Goal: Communication & Community: Answer question/provide support

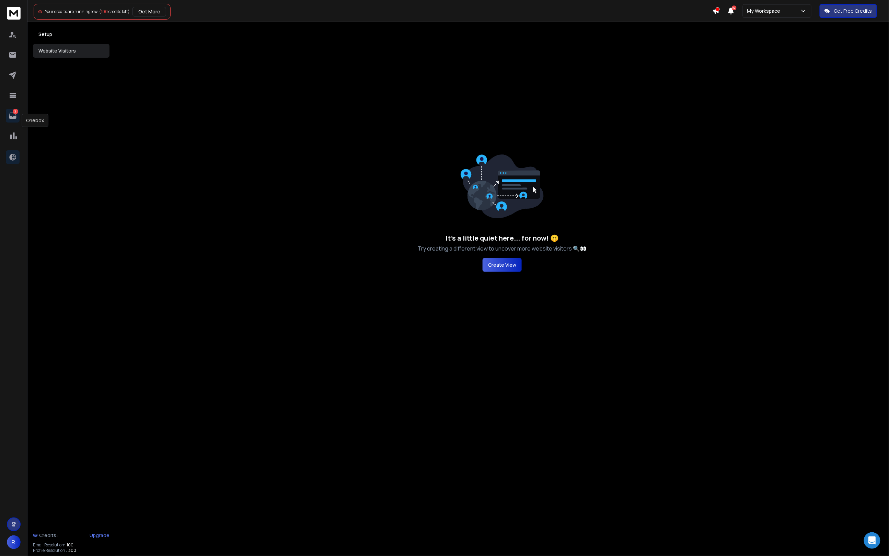
click at [13, 119] on icon at bounding box center [12, 116] width 7 height 6
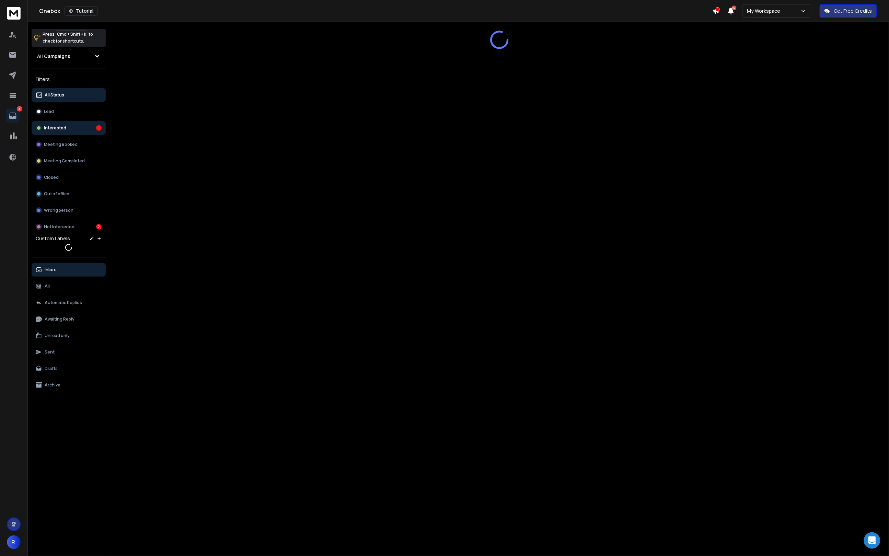
click at [51, 125] on p "Interested" at bounding box center [55, 127] width 22 height 5
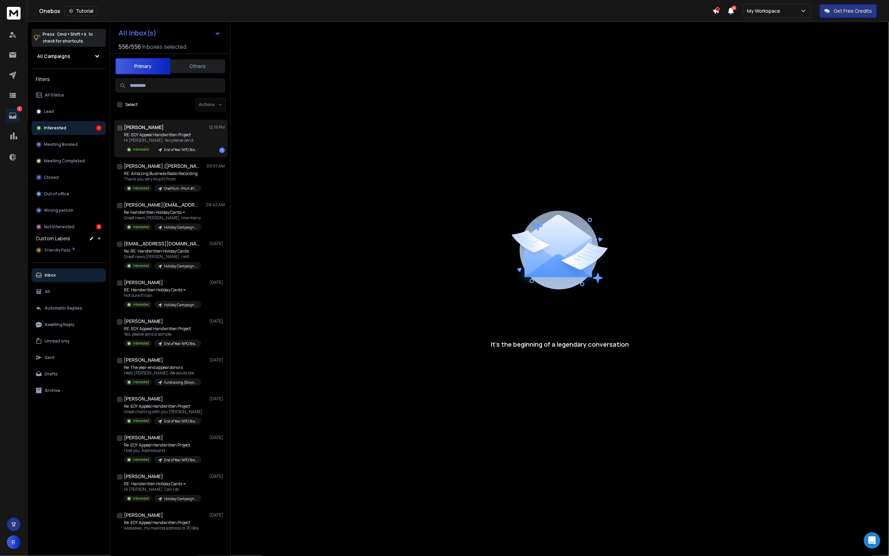
click at [172, 132] on p "RE: EOY Appeal Handwritten Project" at bounding box center [162, 134] width 77 height 5
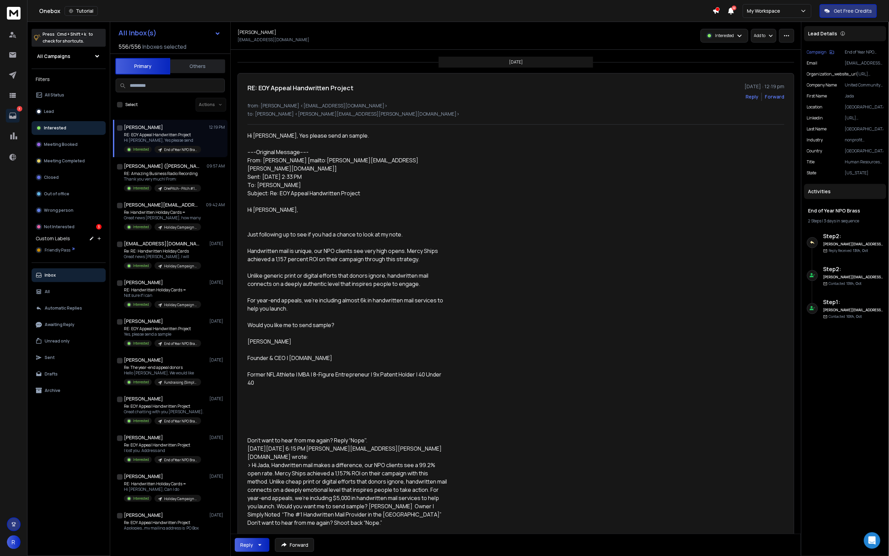
click at [753, 96] on button "Reply" at bounding box center [751, 96] width 13 height 7
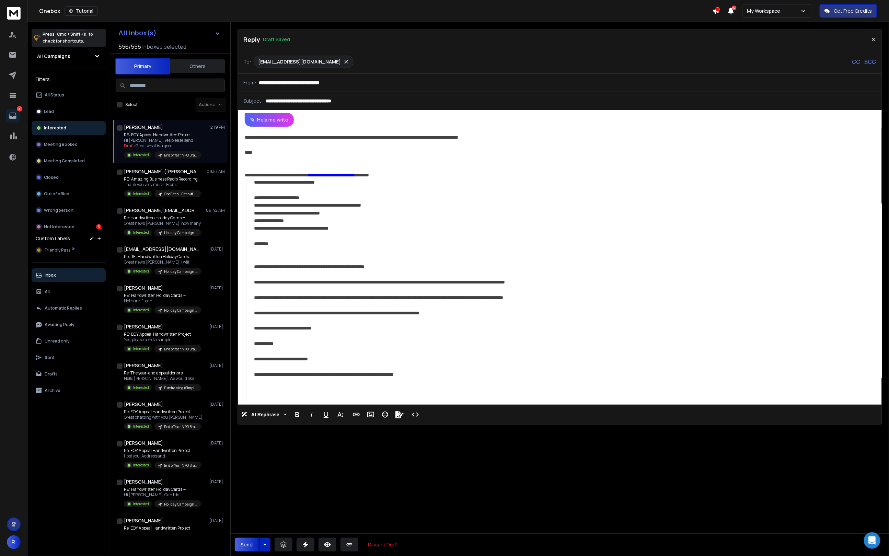
click at [246, 544] on button "Send" at bounding box center [247, 545] width 24 height 14
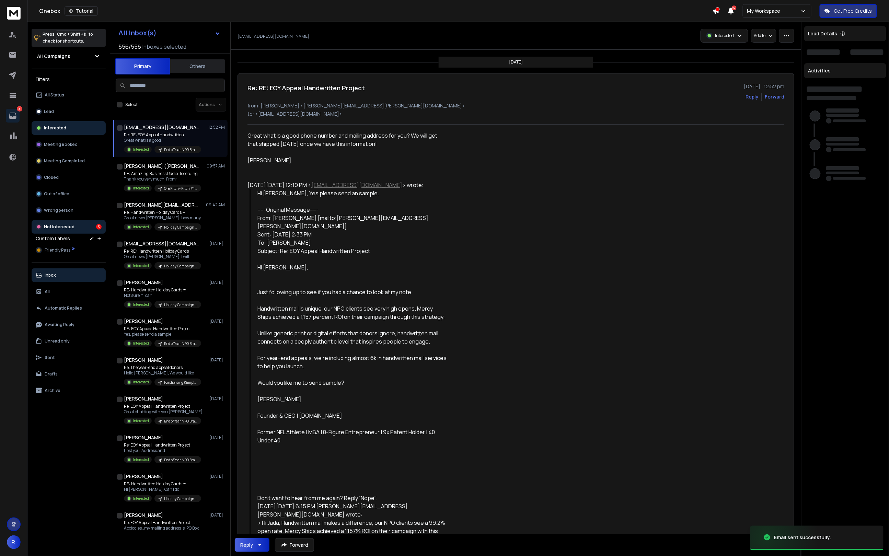
click at [68, 228] on p "Not Interested" at bounding box center [59, 226] width 31 height 5
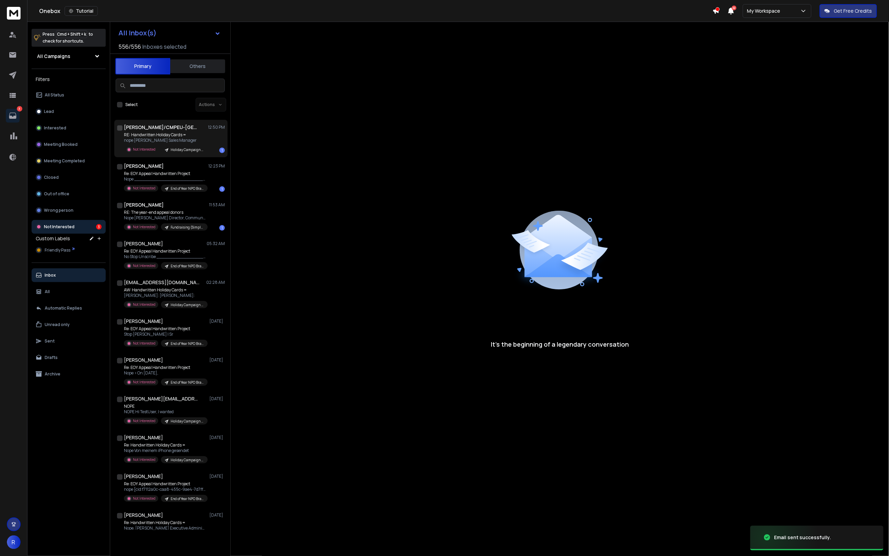
click at [150, 132] on p "RE: Handwritten Holiday Cards =" at bounding box center [165, 134] width 82 height 5
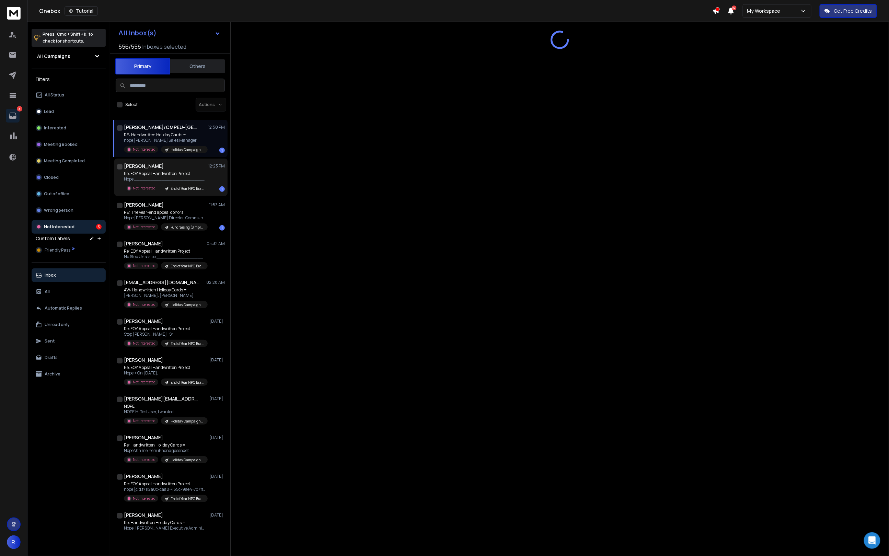
click at [157, 175] on div "Greg Petersen 12:23 PM Re: EOY Appeal Handwritten Project Nope ________________…" at bounding box center [174, 177] width 101 height 29
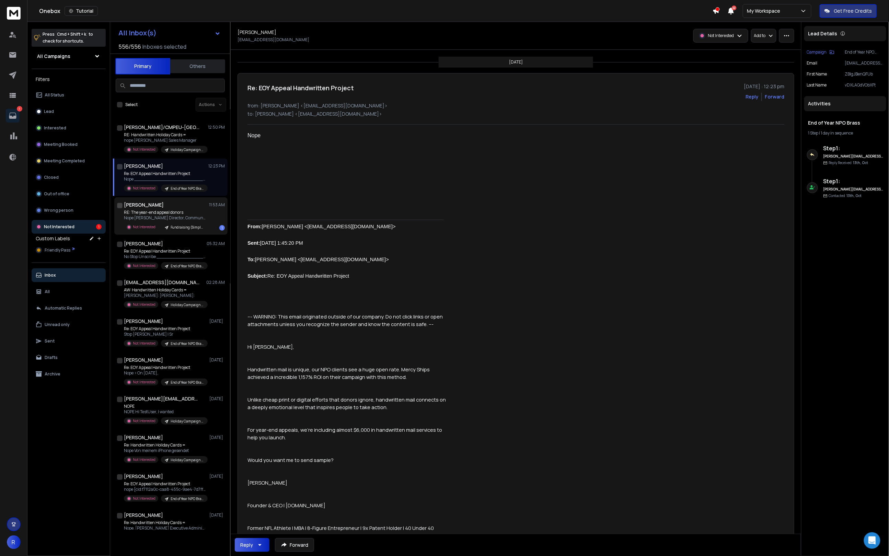
click at [160, 217] on p "Nope [PERSON_NAME] Director, Community" at bounding box center [165, 217] width 82 height 5
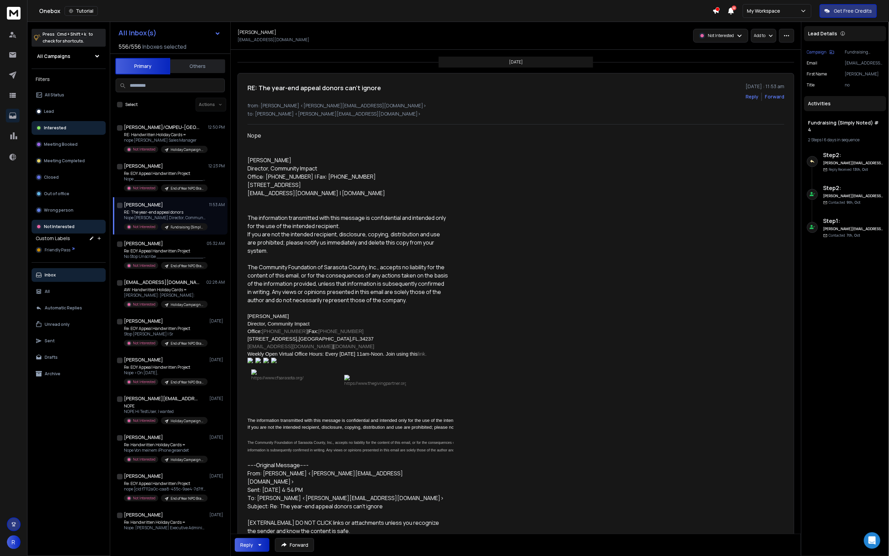
click at [54, 127] on p "Interested" at bounding box center [55, 127] width 22 height 5
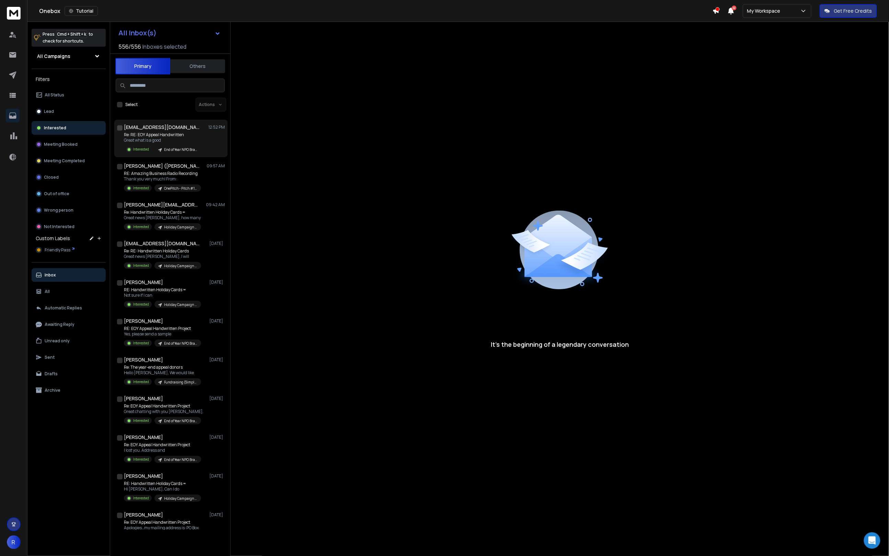
click at [172, 138] on p "Great what is a good" at bounding box center [162, 140] width 77 height 5
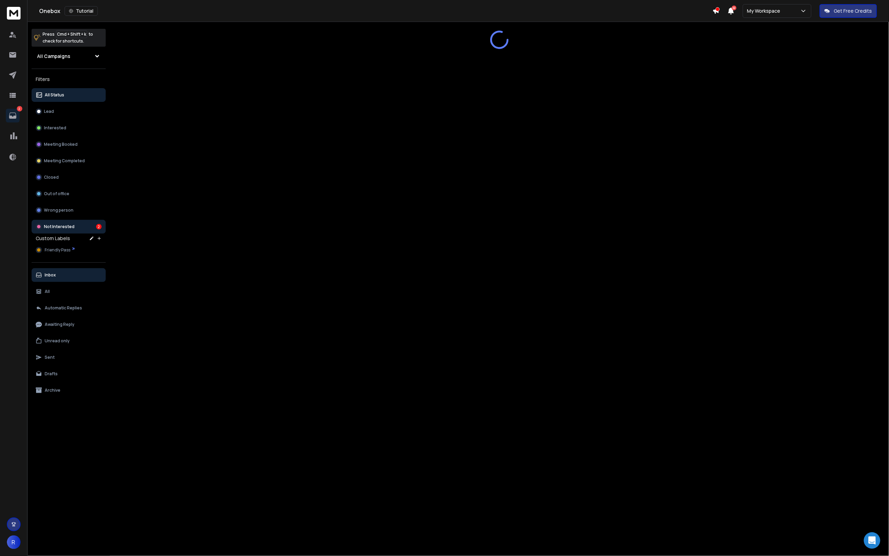
click at [82, 229] on button "Not Interested 2" at bounding box center [69, 227] width 74 height 14
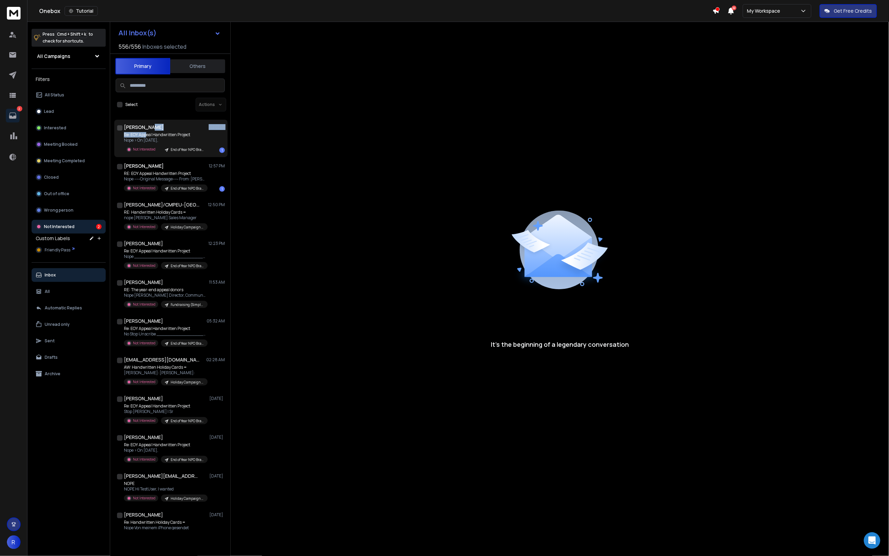
click at [146, 132] on div "[PERSON_NAME] 01:01 PM Re: EOY Appeal Handwritten Project Nope > On [DATE], Not…" at bounding box center [174, 138] width 101 height 29
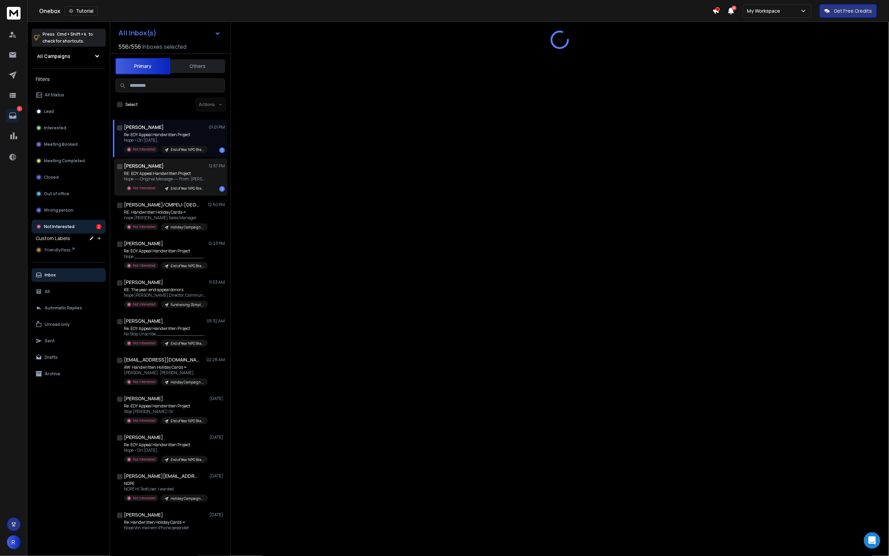
click at [155, 185] on div "RE: EOY Appeal Handwritten Project Nope -----Original Message----- From: [PERSO…" at bounding box center [166, 181] width 84 height 21
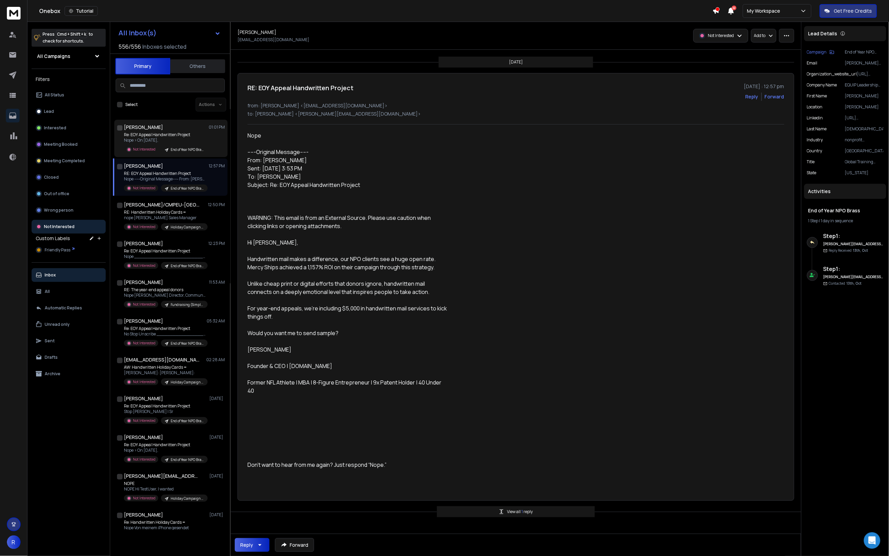
click at [146, 132] on p "Re: EOY Appeal Handwritten Project" at bounding box center [165, 134] width 82 height 5
